Goal: Find contact information: Find contact information

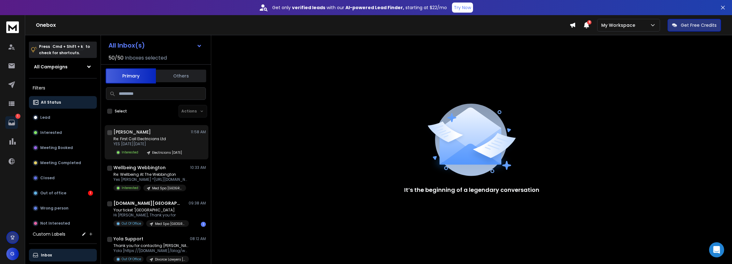
click at [177, 134] on div "[PERSON_NAME] 11:58 AM" at bounding box center [160, 132] width 92 height 6
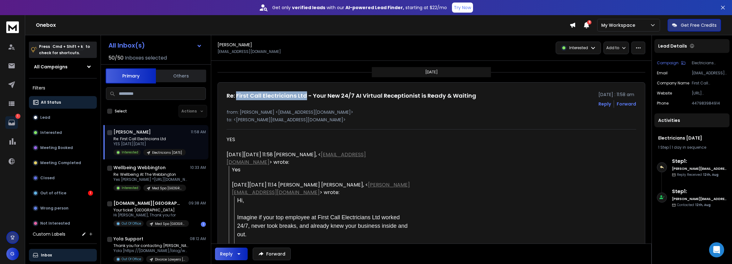
drag, startPoint x: 237, startPoint y: 95, endPoint x: 306, endPoint y: 94, distance: 69.2
click at [306, 94] on h1 "Re: First Call Electricians Ltd - Your New 24/7 AI Virtual Receptionist is Read…" at bounding box center [352, 95] width 250 height 9
copy h1 "First Call Electricians Ltd"
click at [711, 93] on p "[URL][DOMAIN_NAME]" at bounding box center [709, 93] width 35 height 5
click at [714, 72] on p "[EMAIL_ADDRESS][DOMAIN_NAME]" at bounding box center [709, 72] width 35 height 5
